Goal: Task Accomplishment & Management: Manage account settings

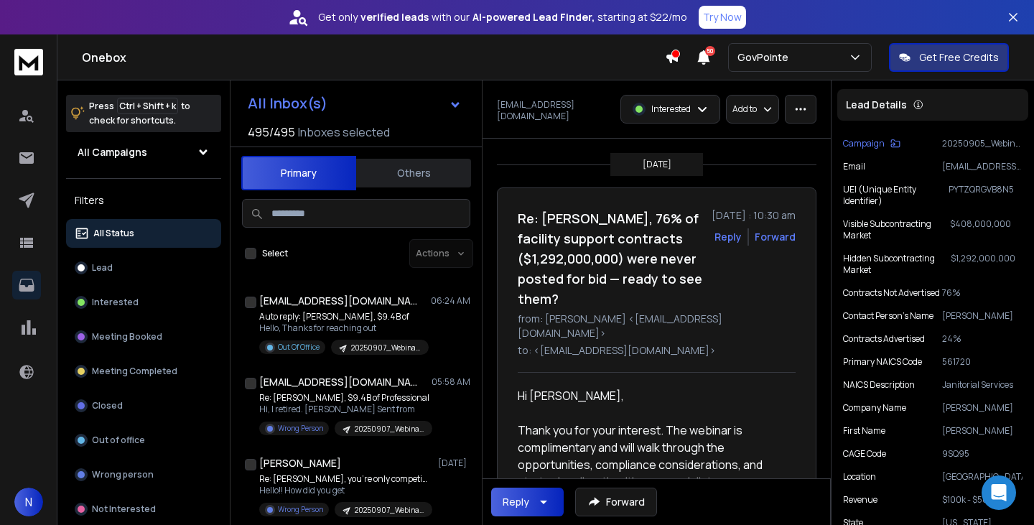
scroll to position [342, 0]
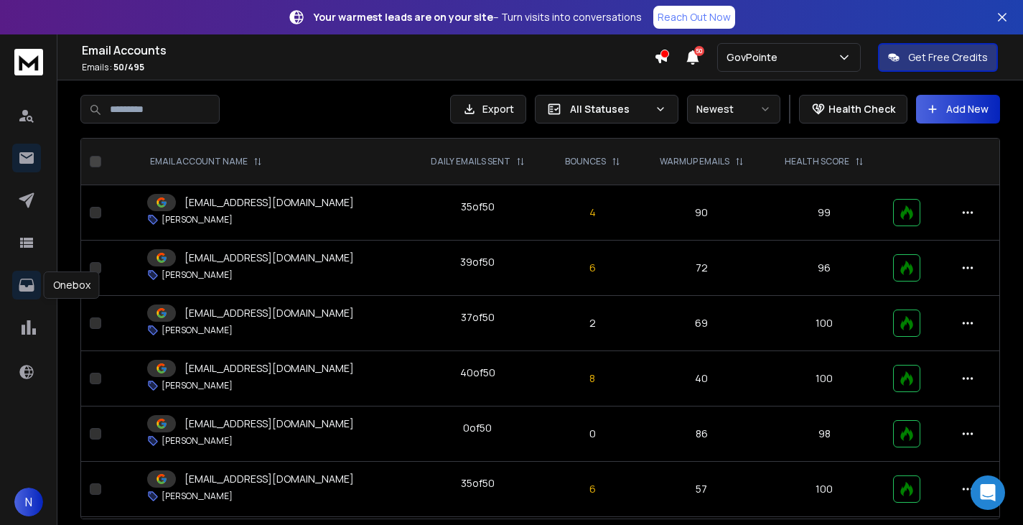
click at [26, 277] on icon at bounding box center [26, 284] width 17 height 17
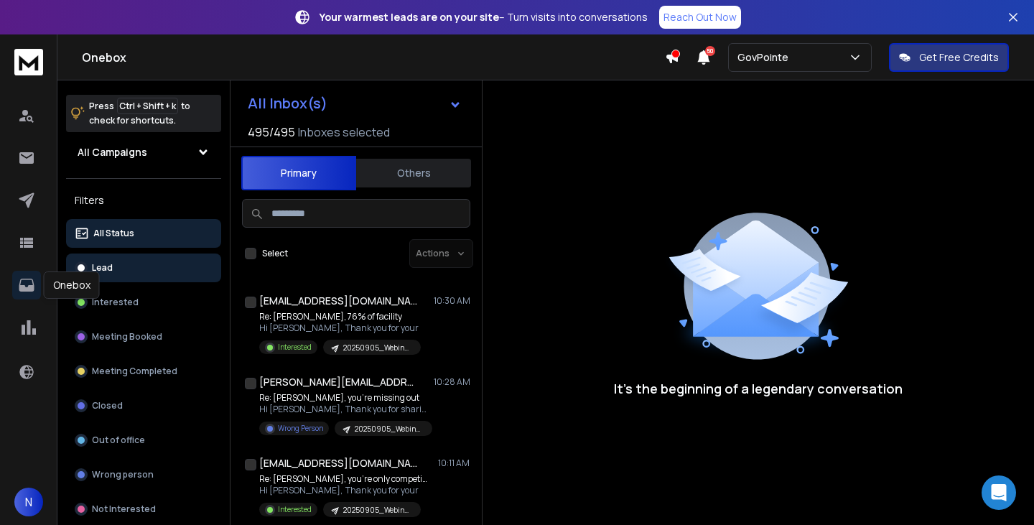
click at [106, 271] on p "Lead" at bounding box center [102, 267] width 21 height 11
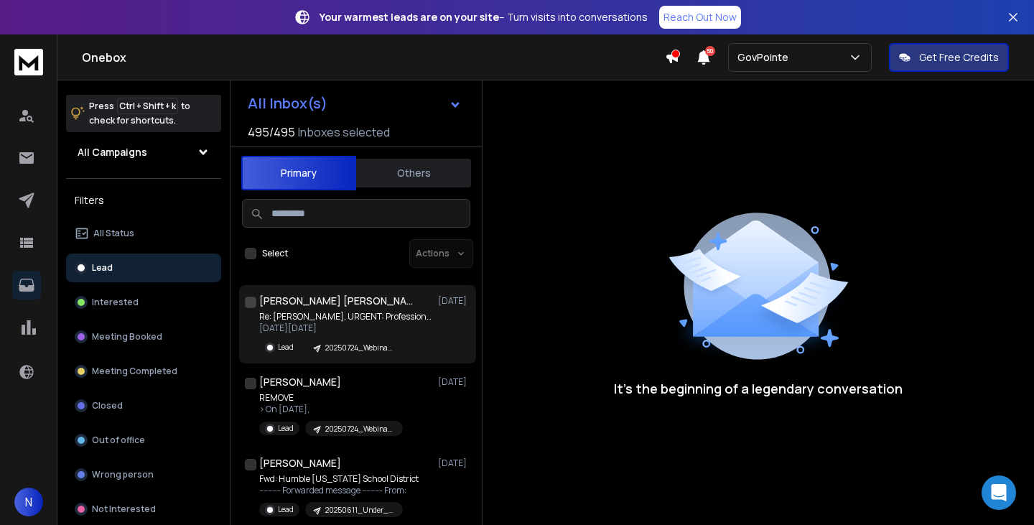
click at [443, 328] on div "Re: Rima, URGENT: Professional services On Fri, Jul 25, 2025 Lead 20250724_Webi…" at bounding box center [364, 333] width 211 height 44
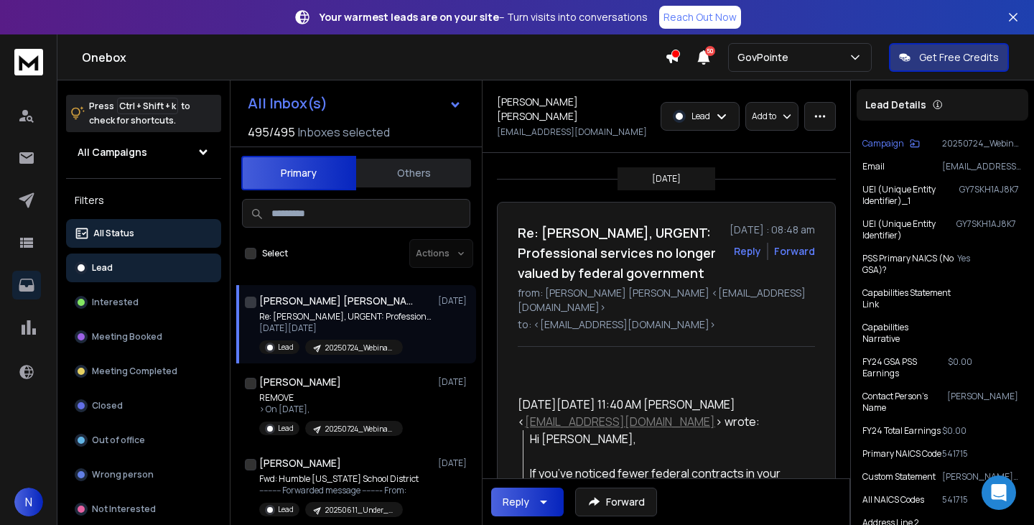
click at [144, 230] on button "All Status" at bounding box center [143, 233] width 155 height 29
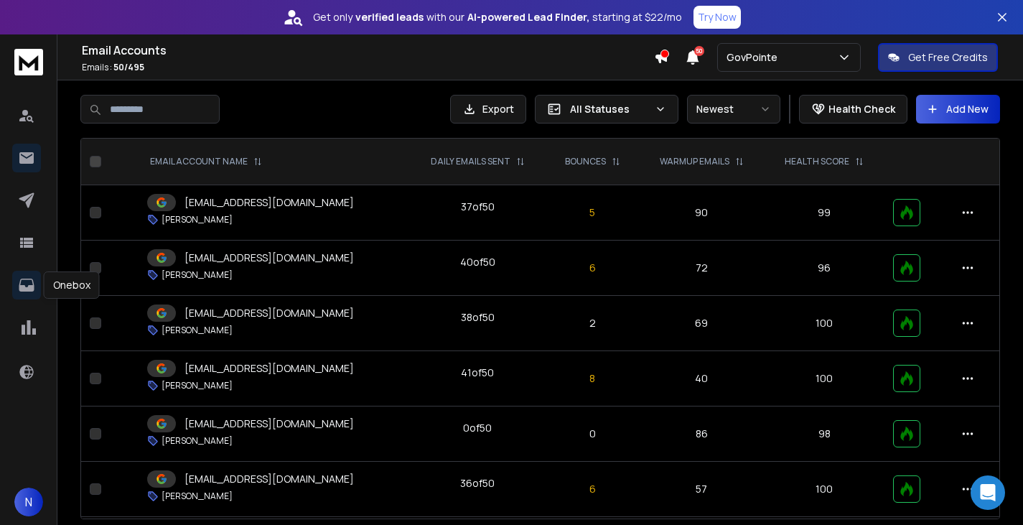
click at [18, 276] on icon at bounding box center [26, 284] width 17 height 17
